Goal: Check status

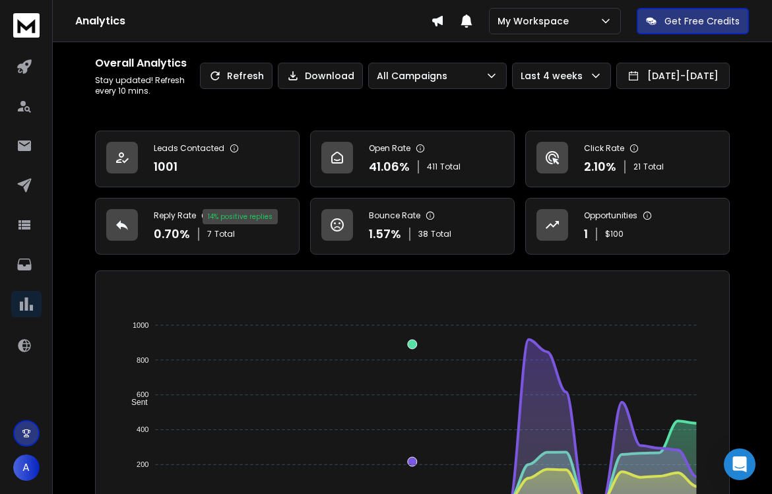
scroll to position [286, 0]
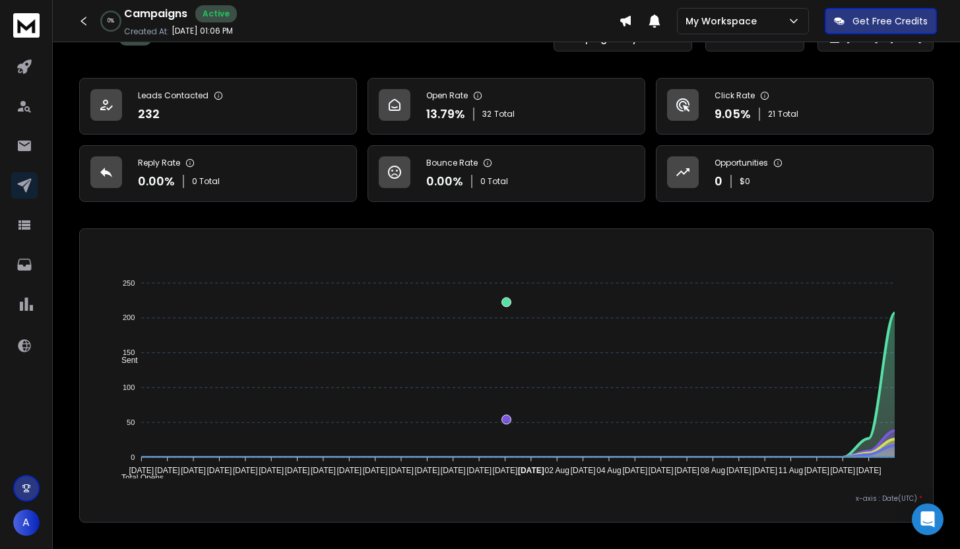
scroll to position [332, 0]
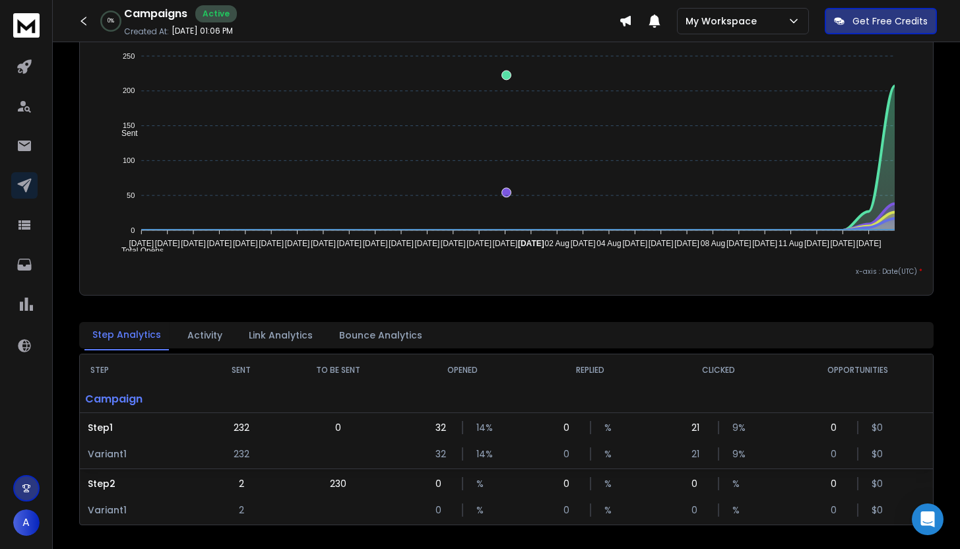
click at [204, 339] on button "Activity" at bounding box center [205, 335] width 51 height 29
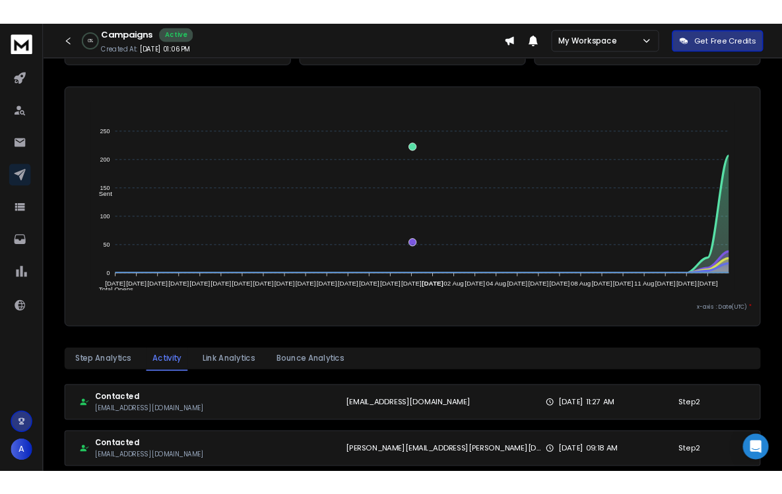
scroll to position [0, 0]
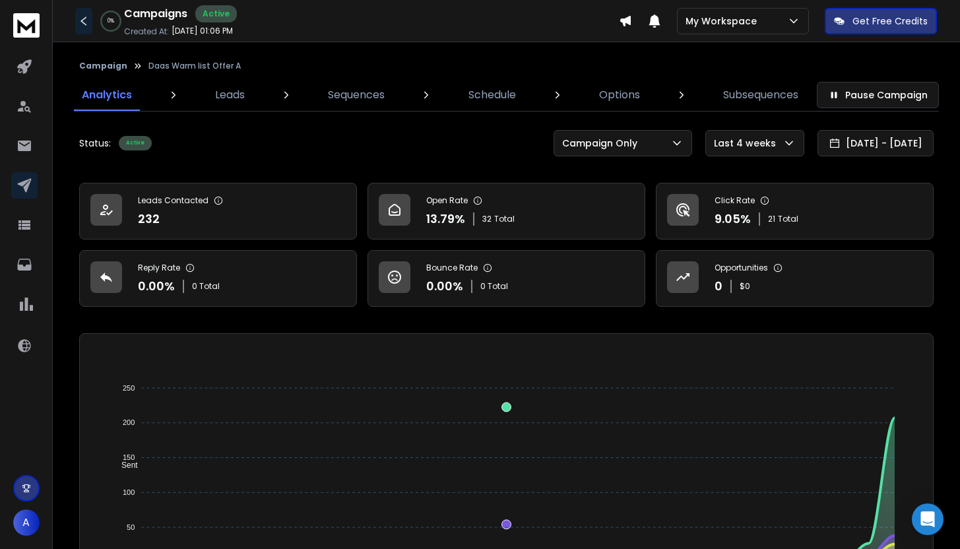
click at [86, 26] on icon at bounding box center [84, 21] width 12 height 12
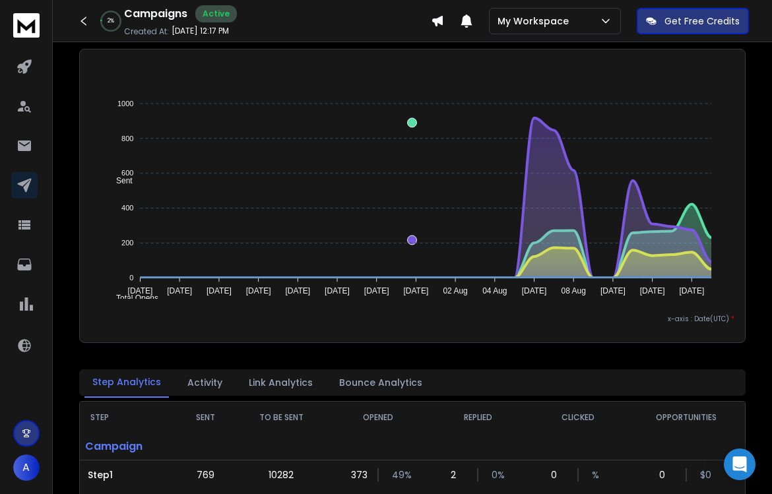
scroll to position [555, 0]
